Goal: Task Accomplishment & Management: Use online tool/utility

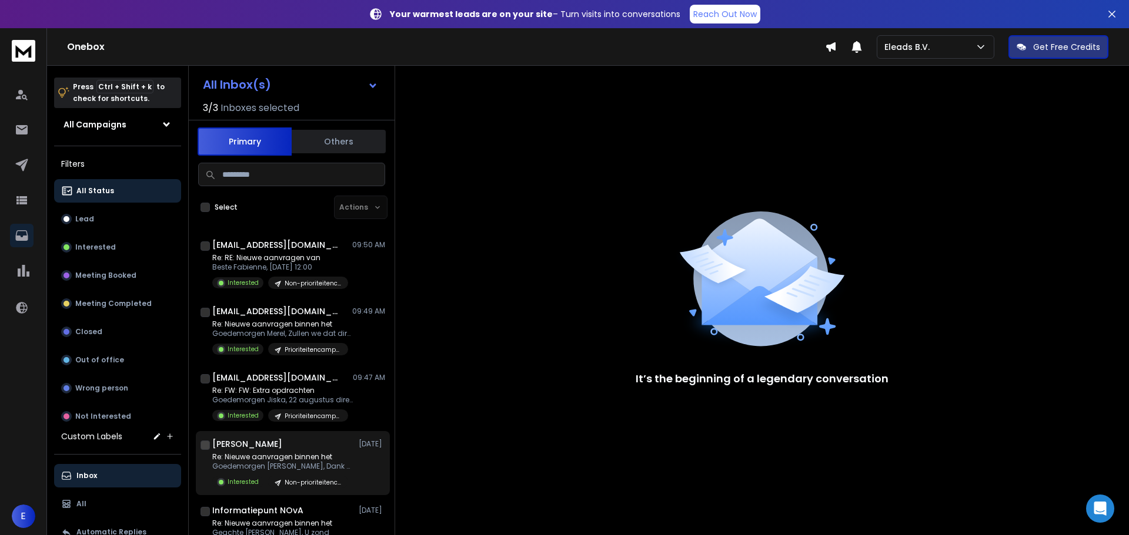
scroll to position [118, 0]
